Goal: Task Accomplishment & Management: Manage account settings

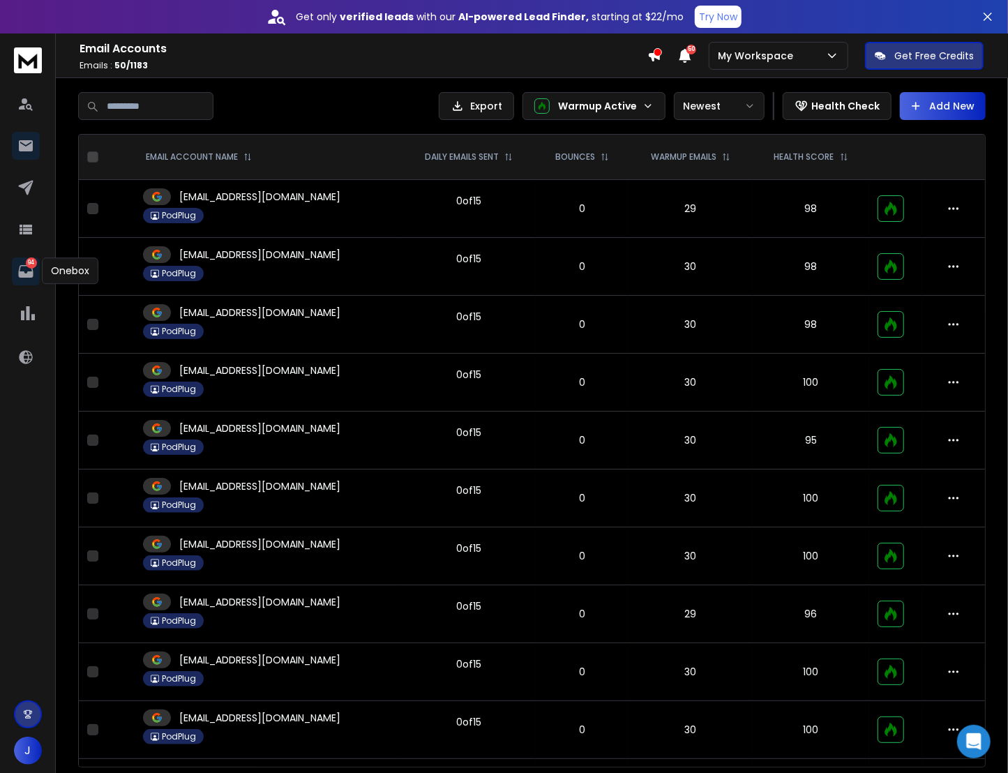
click at [23, 269] on icon at bounding box center [25, 271] width 17 height 17
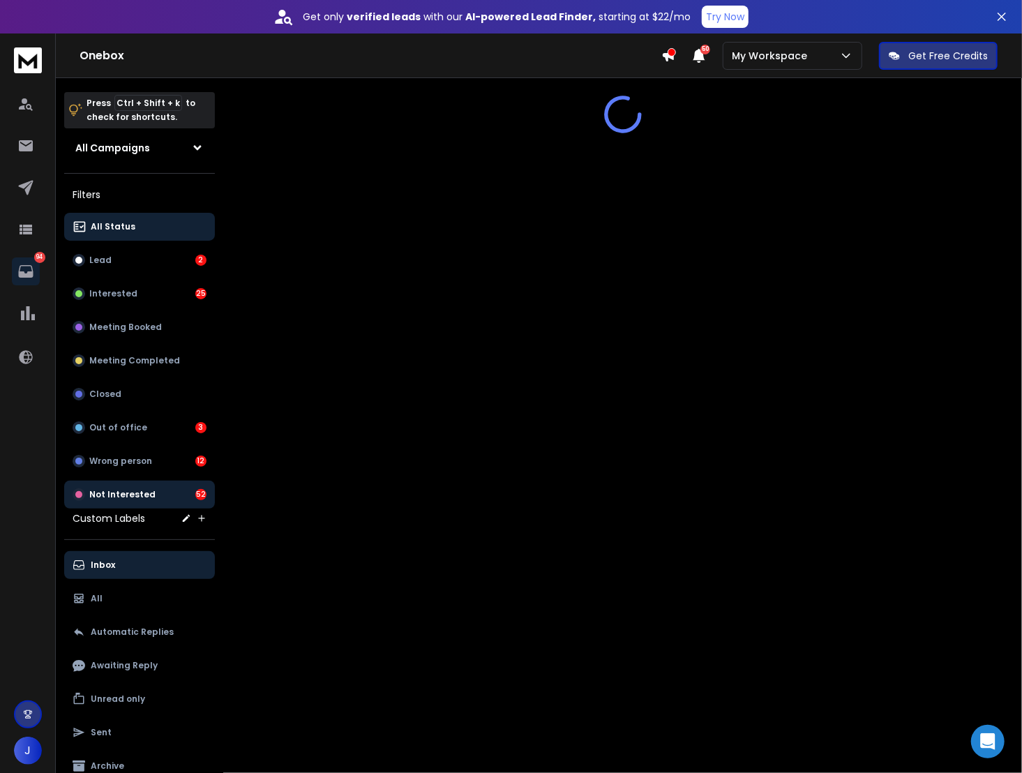
click at [169, 491] on button "Not Interested 52" at bounding box center [139, 495] width 151 height 28
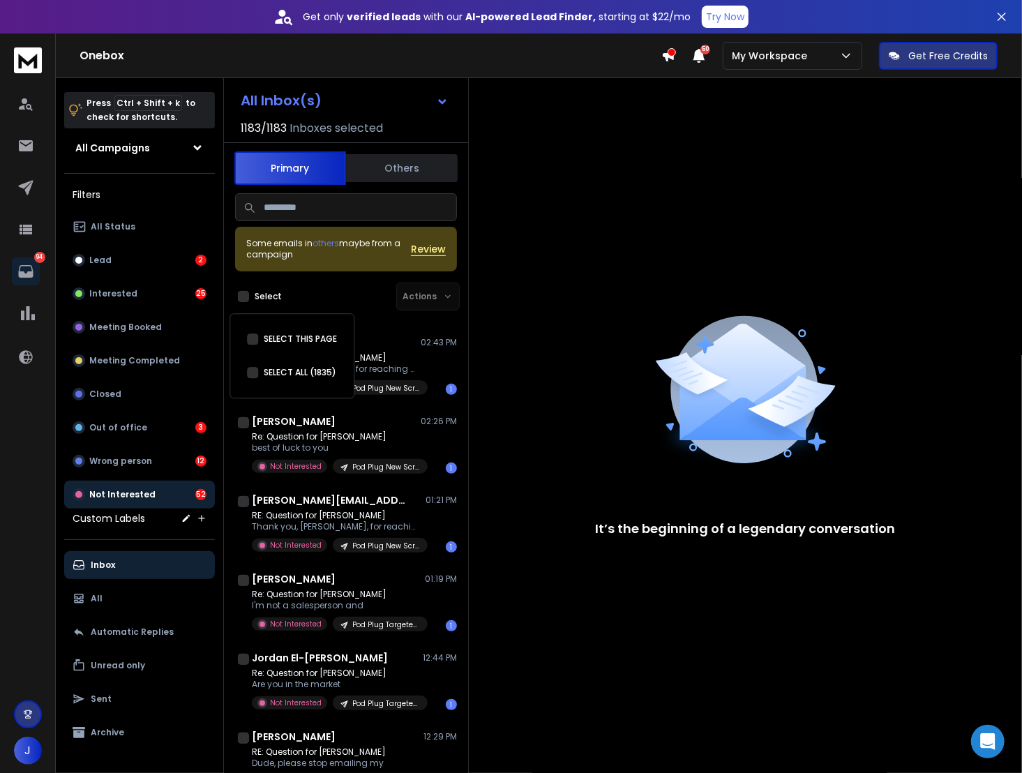
click at [252, 369] on button "SELECT THIS PAGE" at bounding box center [252, 372] width 11 height 11
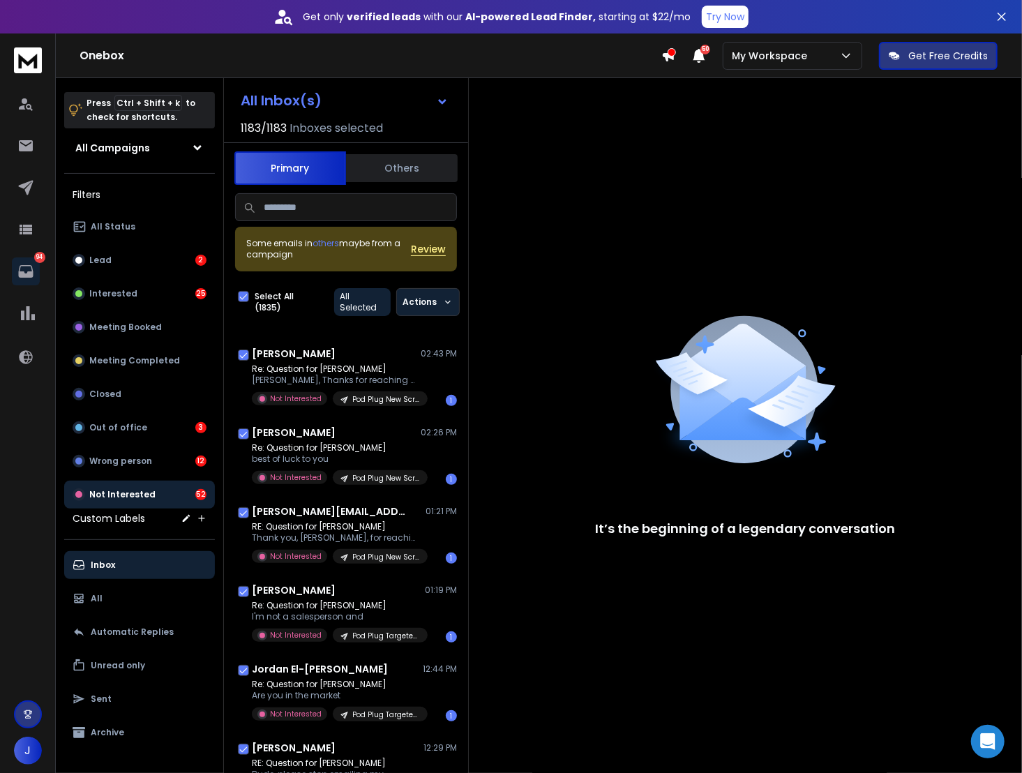
click at [428, 301] on p "Actions" at bounding box center [419, 301] width 34 height 11
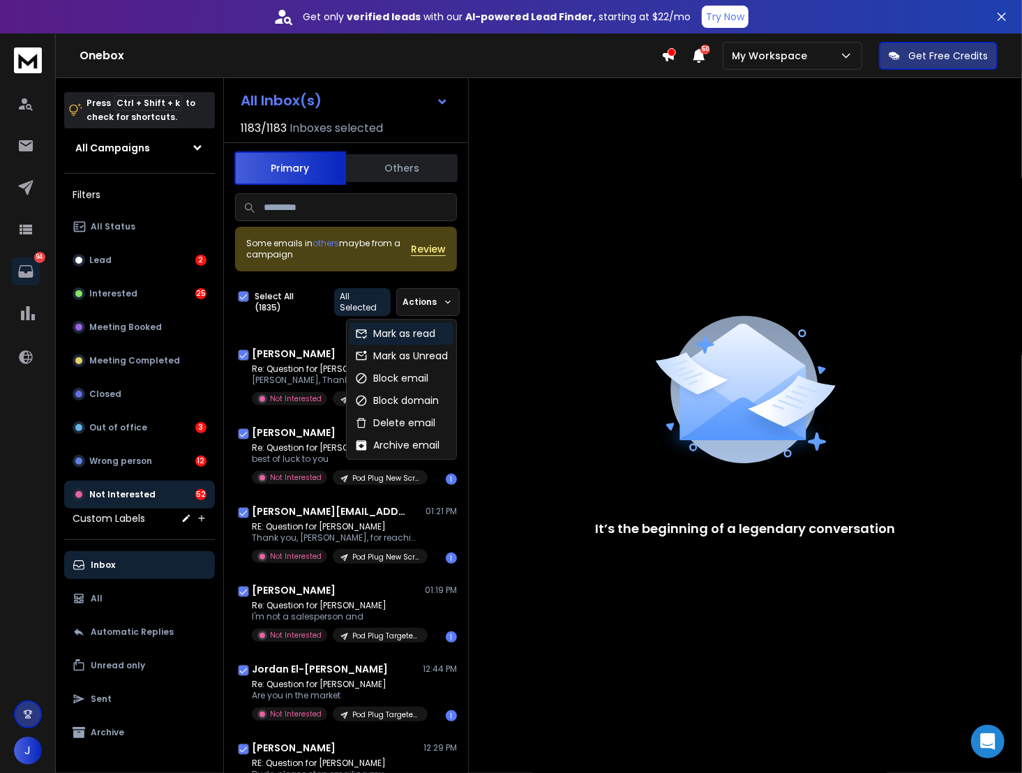
click at [410, 332] on div "Mark as read" at bounding box center [395, 333] width 80 height 14
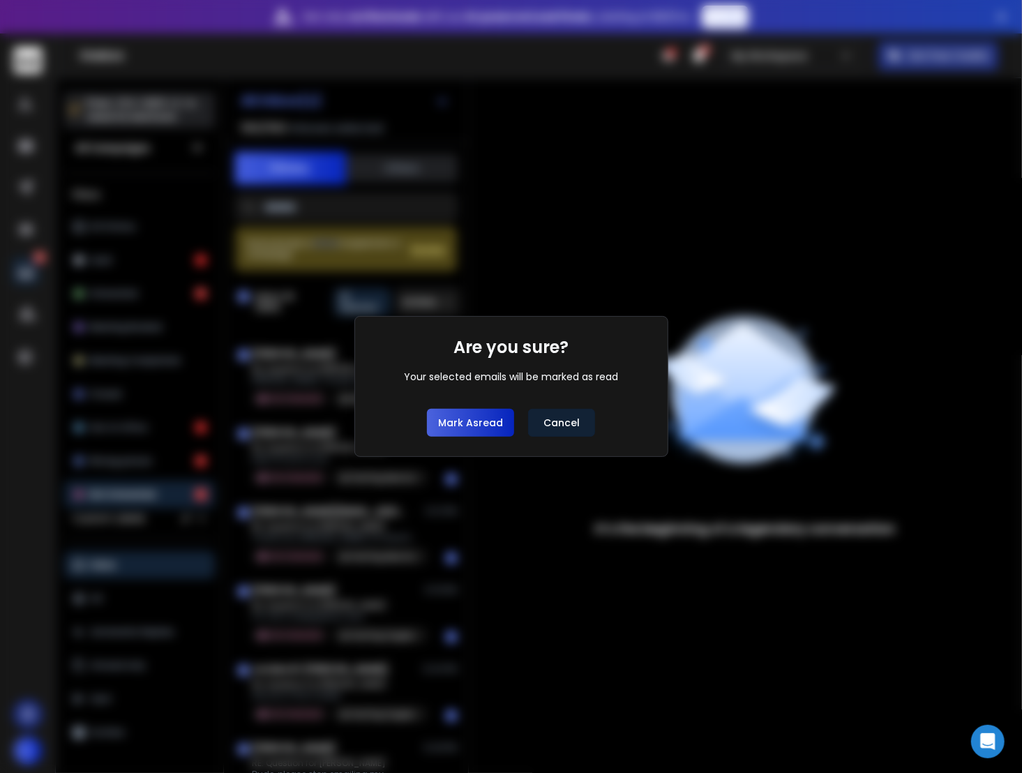
click at [464, 421] on p "Mark as read" at bounding box center [470, 423] width 65 height 14
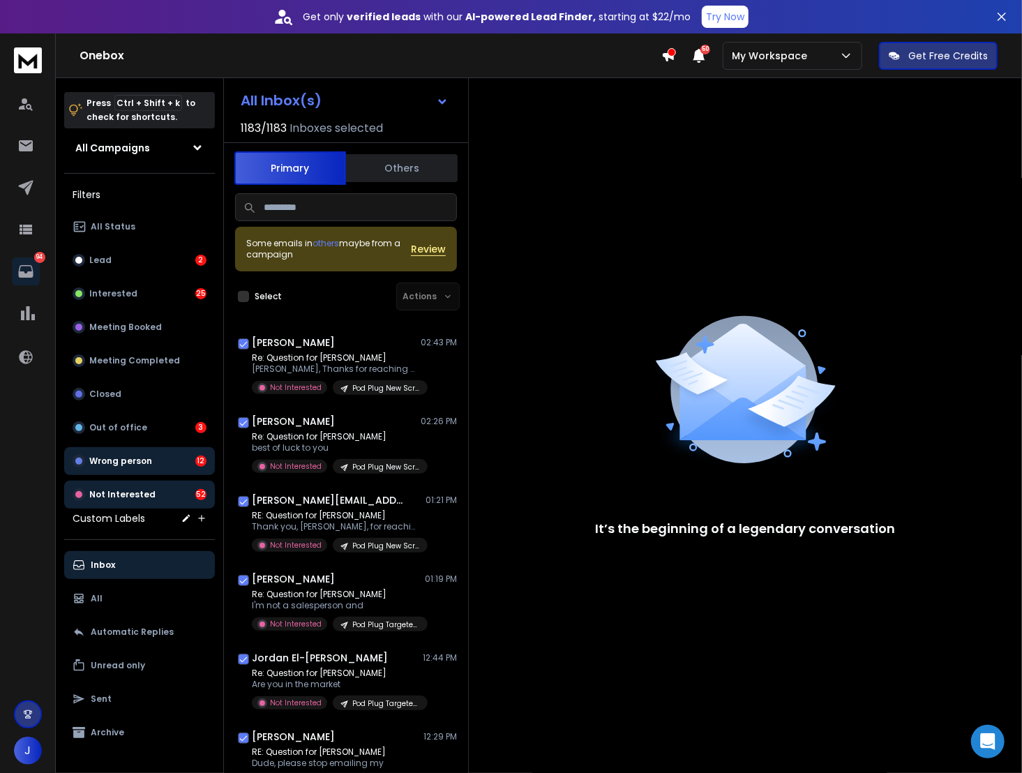
click at [141, 461] on p "Wrong person" at bounding box center [120, 460] width 63 height 11
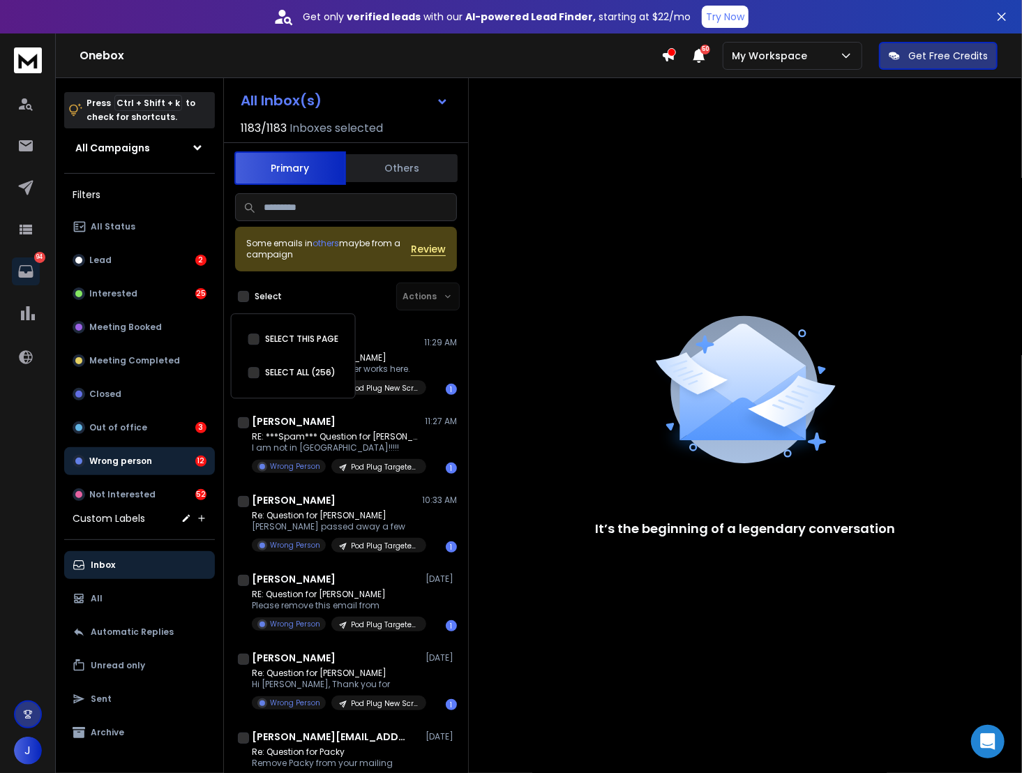
click at [251, 372] on button "SELECT THIS PAGE" at bounding box center [253, 372] width 11 height 11
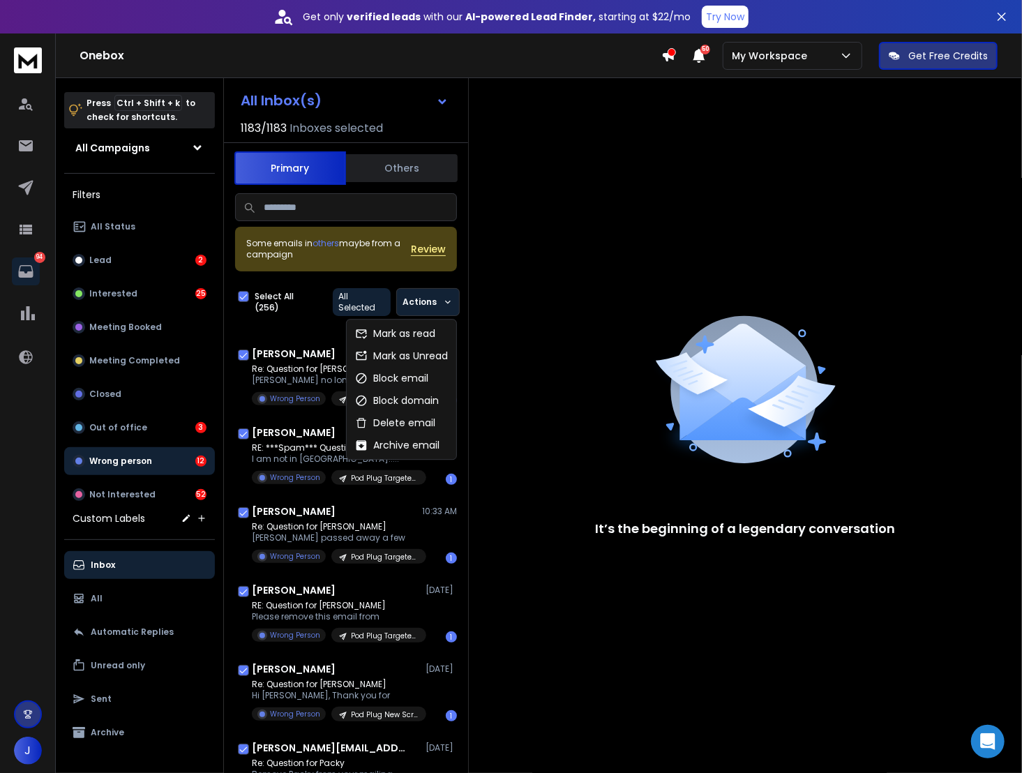
click at [427, 304] on p "Actions" at bounding box center [419, 301] width 34 height 11
click at [418, 329] on div "Mark as read" at bounding box center [395, 333] width 80 height 14
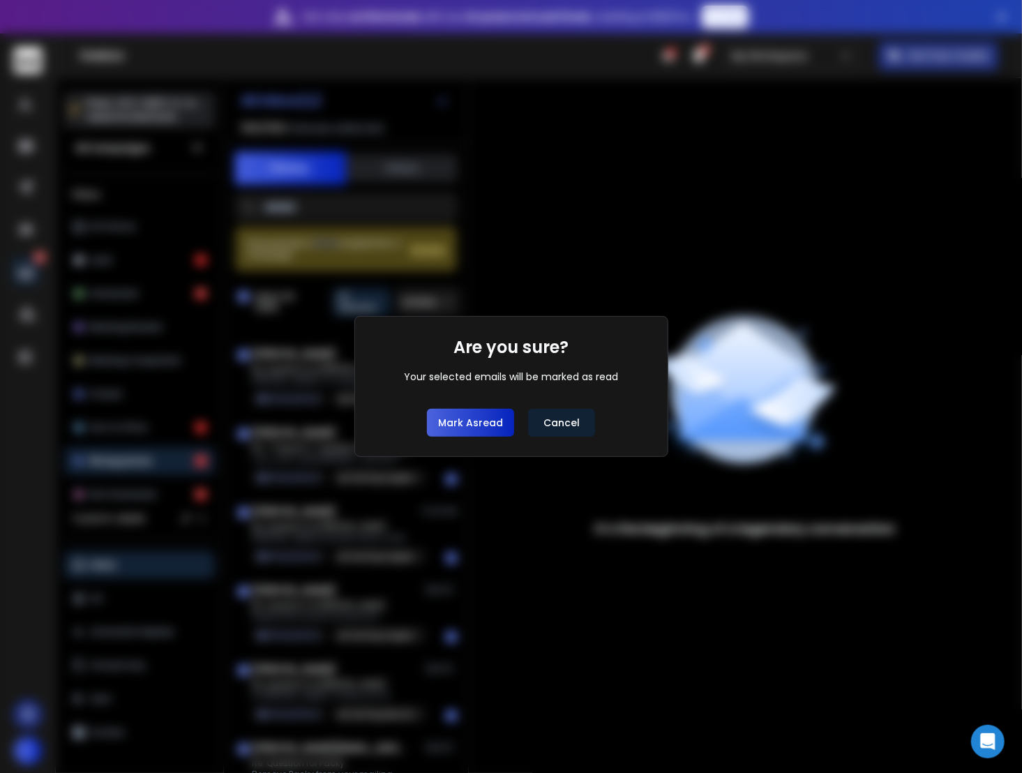
click at [470, 432] on button "Mark as read" at bounding box center [470, 423] width 87 height 28
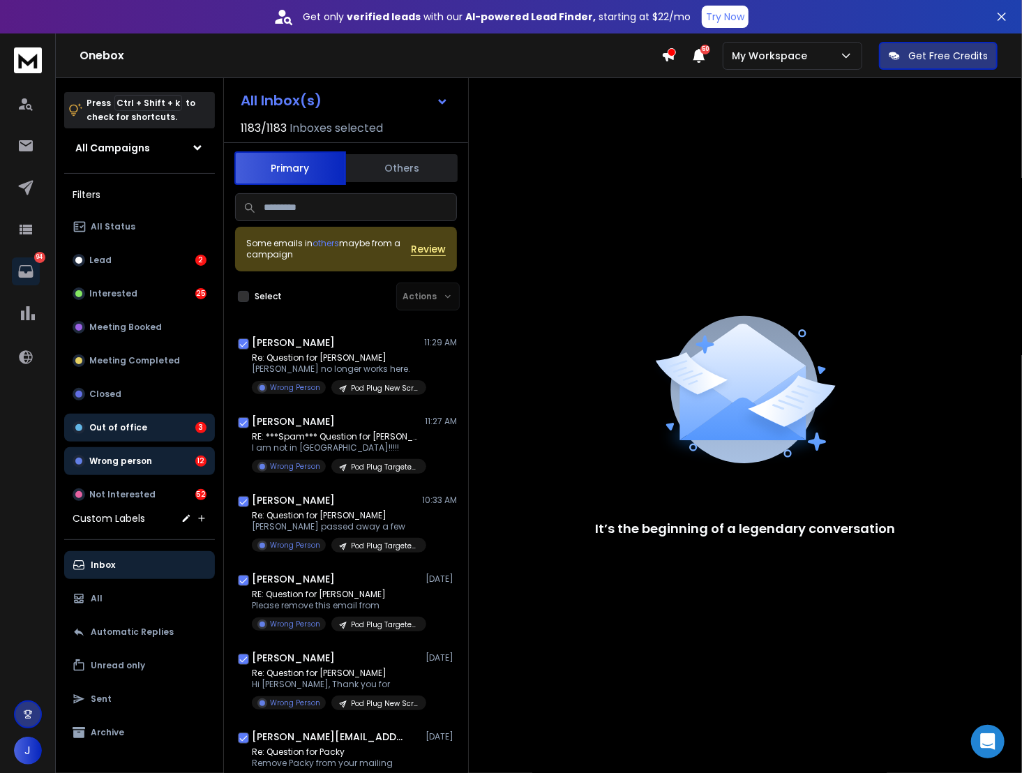
click at [162, 434] on button "Out of office 3" at bounding box center [139, 428] width 151 height 28
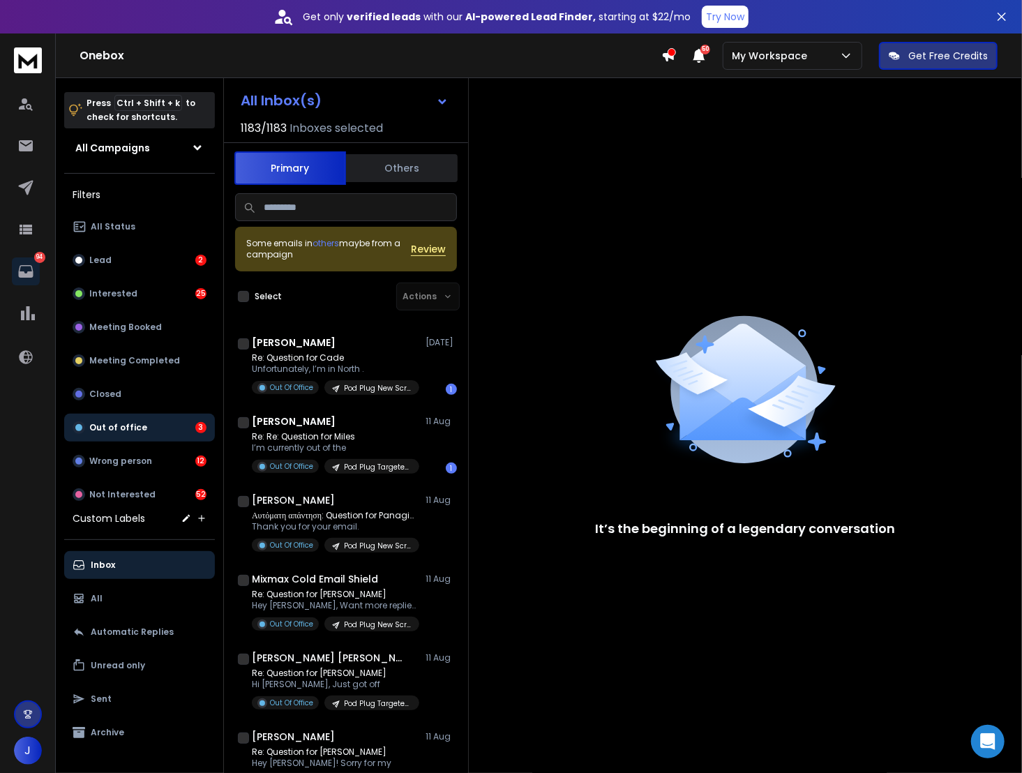
click at [431, 308] on div "Actions" at bounding box center [427, 296] width 63 height 28
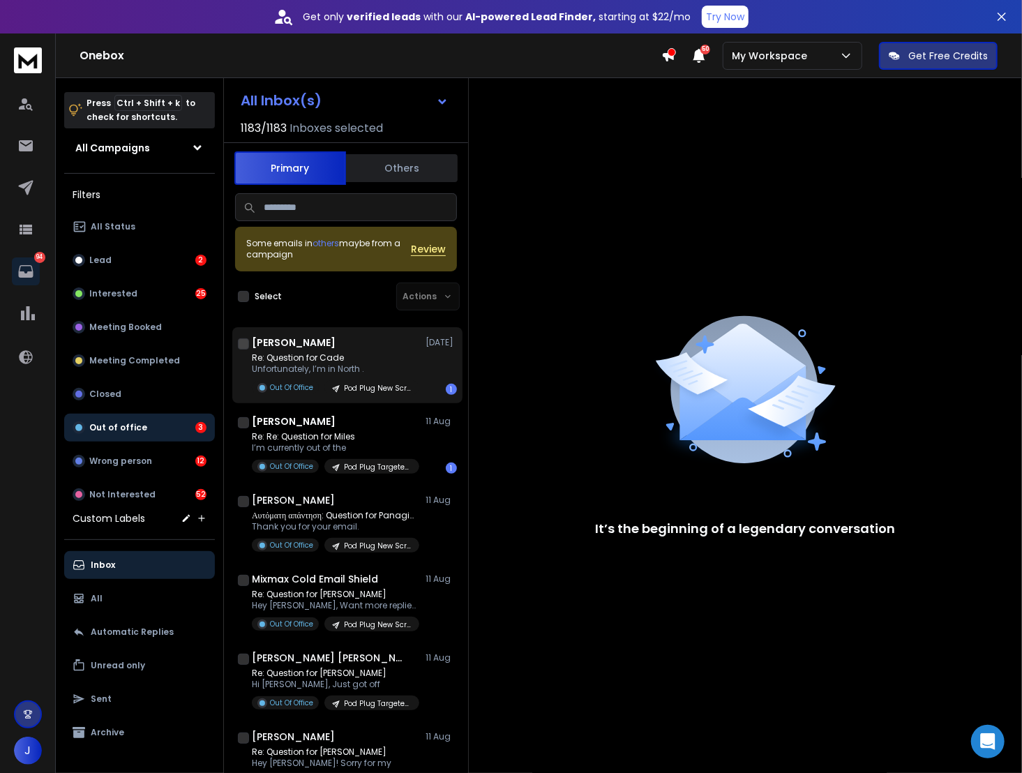
click at [244, 338] on button "button" at bounding box center [243, 343] width 11 height 11
click at [243, 428] on button "button" at bounding box center [243, 422] width 11 height 11
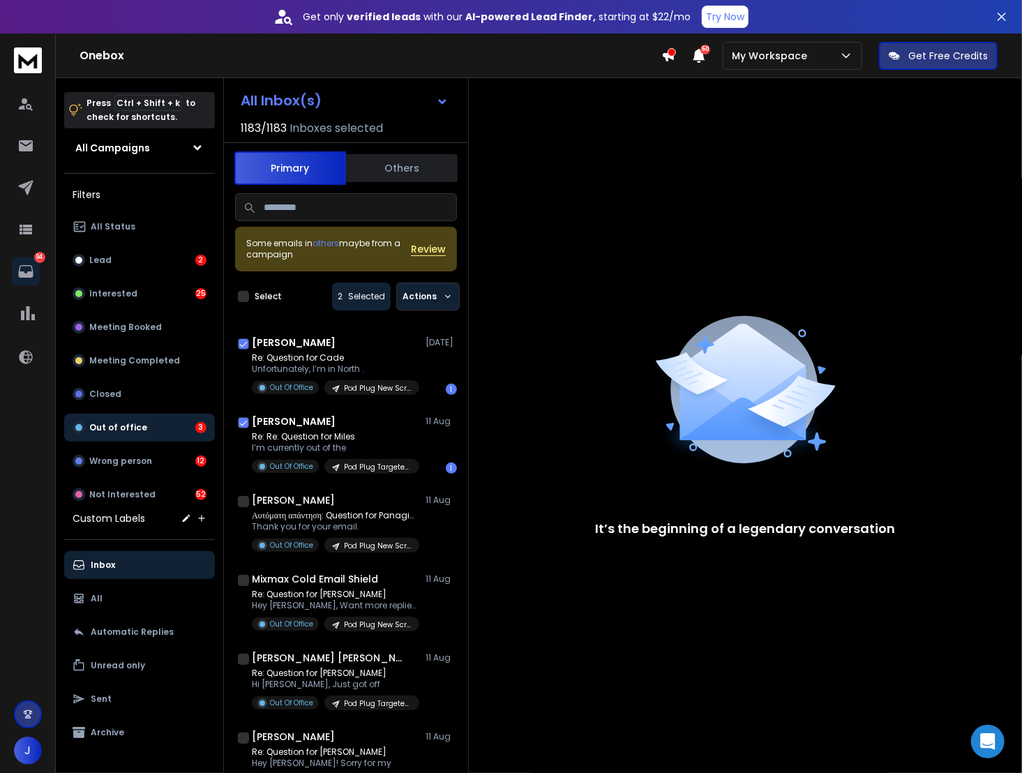
click at [436, 292] on button "Actions" at bounding box center [427, 296] width 63 height 28
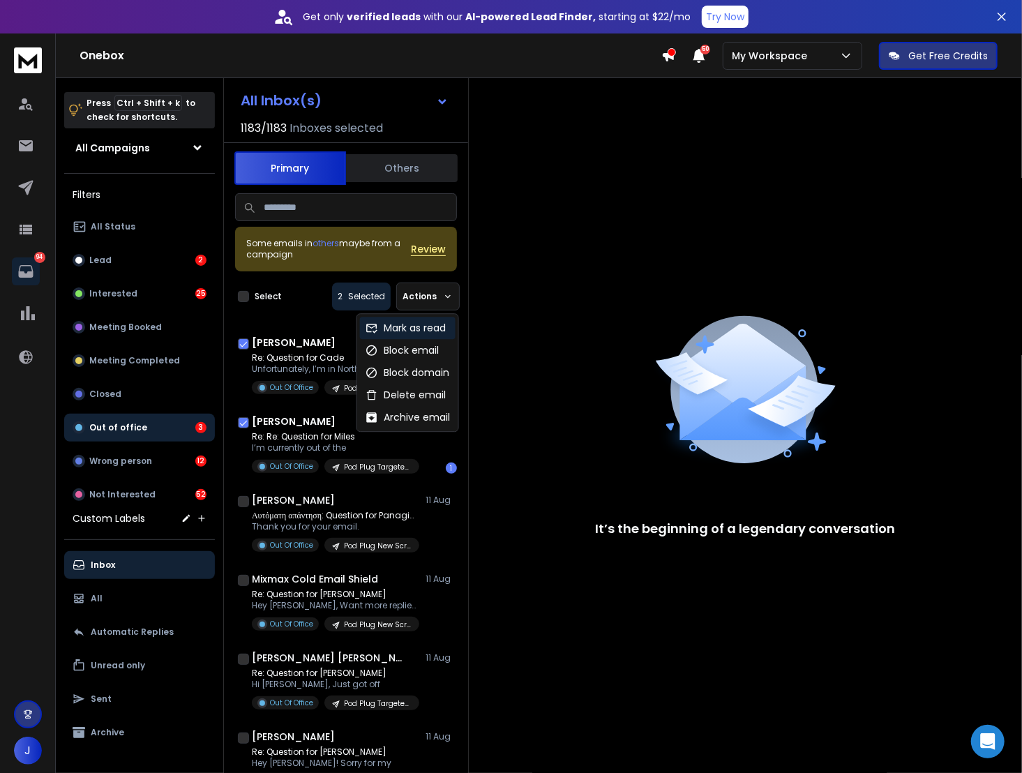
click at [428, 326] on div "Mark as read" at bounding box center [405, 328] width 80 height 14
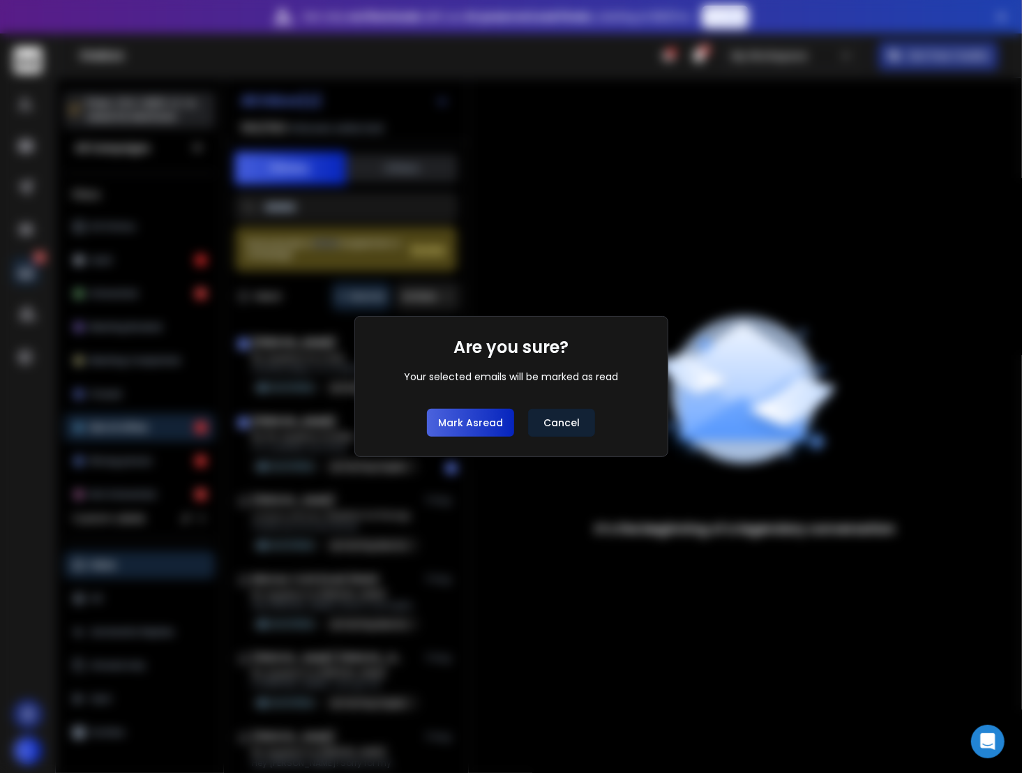
click at [449, 425] on p "Mark as read" at bounding box center [470, 423] width 65 height 14
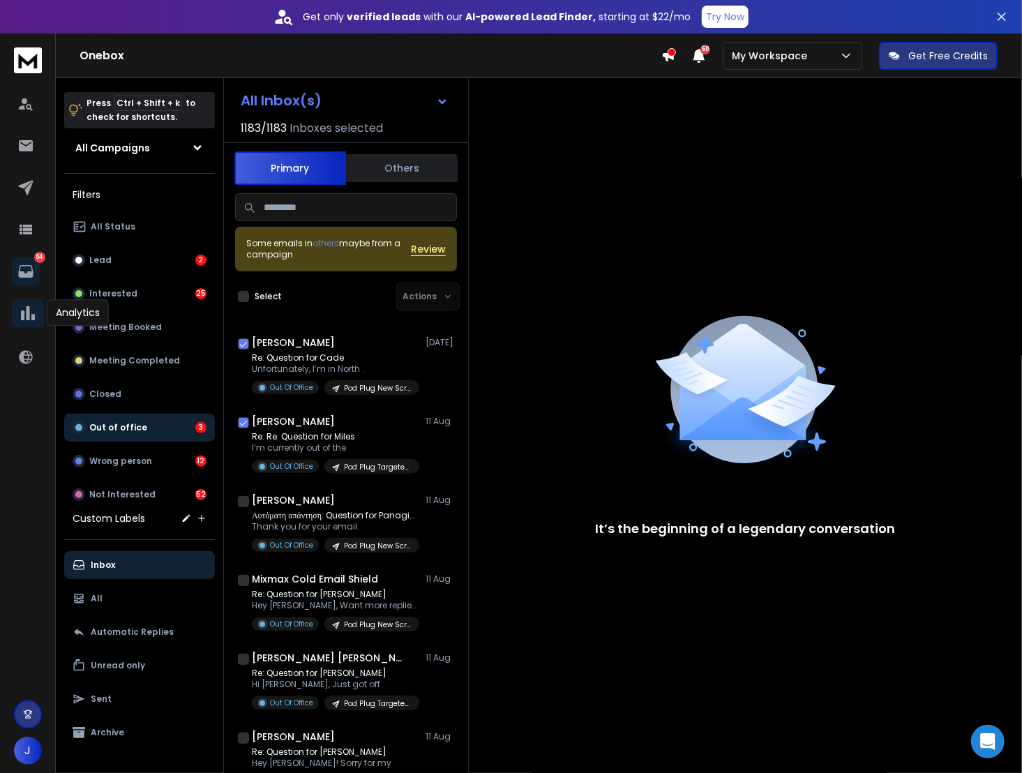
click at [28, 310] on icon at bounding box center [28, 313] width 14 height 14
